Goal: Task Accomplishment & Management: Use online tool/utility

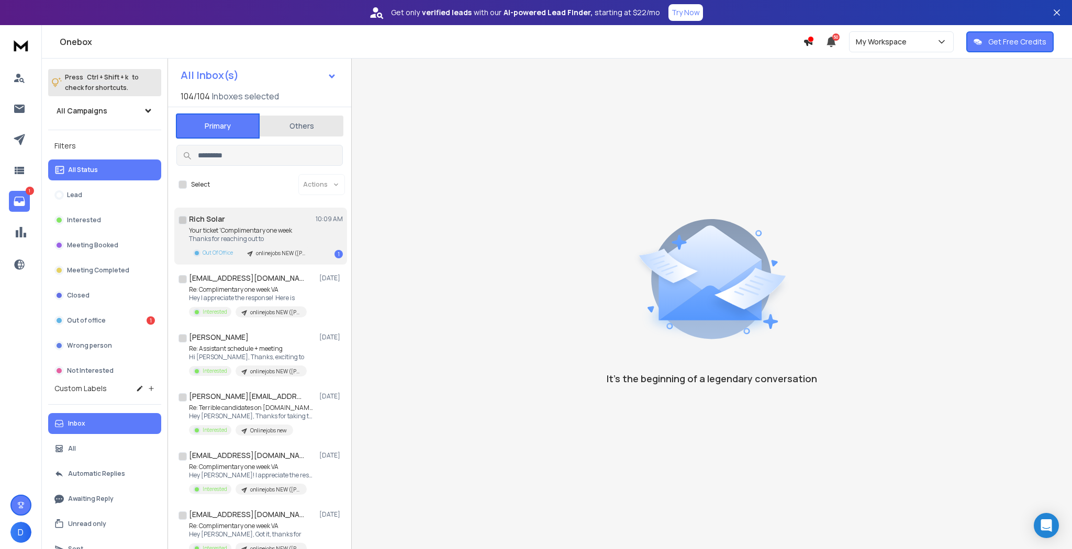
click at [185, 223] on button "button" at bounding box center [182, 220] width 8 height 8
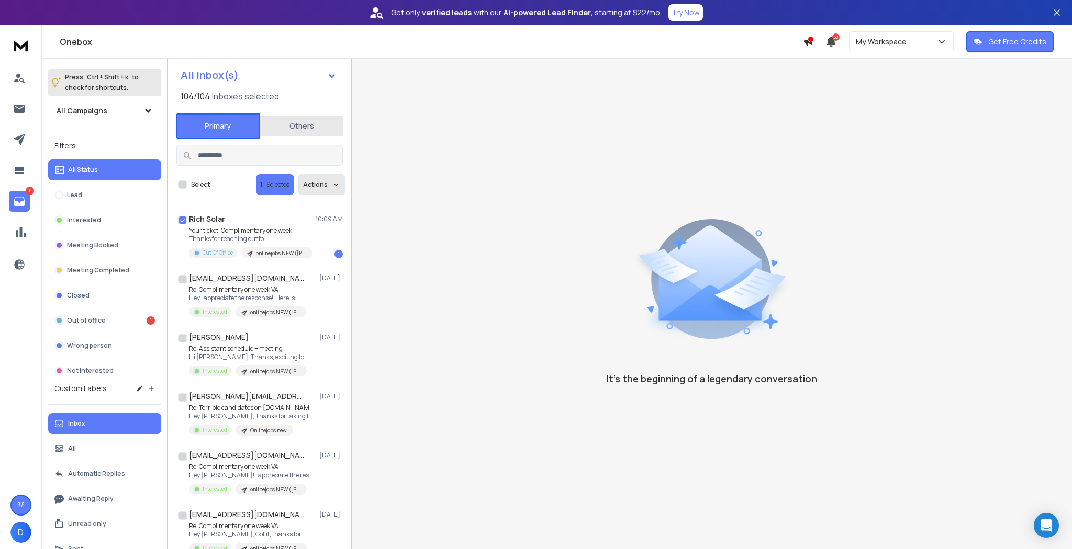
click at [323, 186] on p "Actions" at bounding box center [315, 185] width 25 height 8
click at [319, 275] on div "Archive email" at bounding box center [309, 275] width 59 height 10
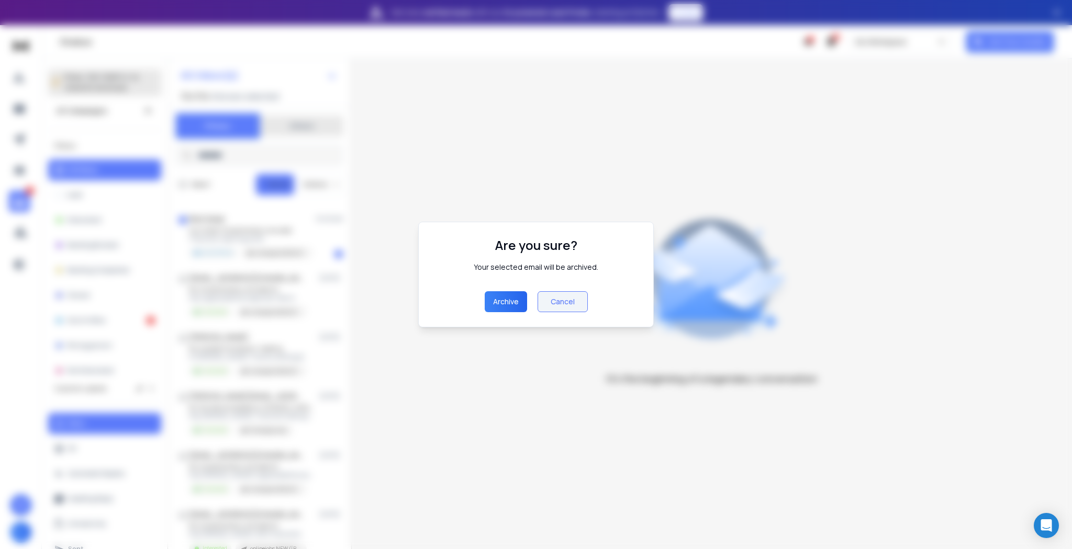
click at [509, 301] on p "archive" at bounding box center [506, 302] width 26 height 10
